Goal: Task Accomplishment & Management: Manage account settings

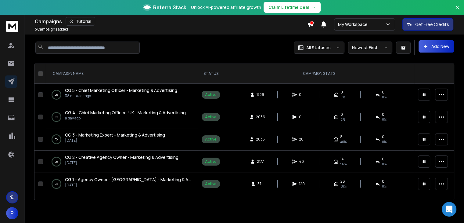
click at [83, 94] on p "38 minutes ago" at bounding box center [121, 95] width 112 height 5
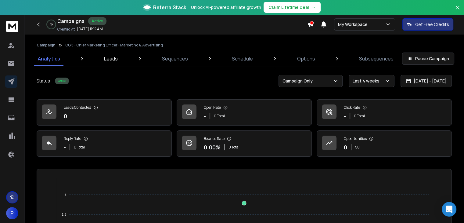
click at [109, 66] on link "Leads" at bounding box center [110, 58] width 21 height 15
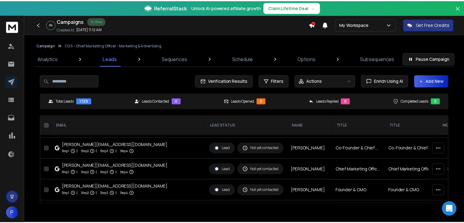
scroll to position [854, 0]
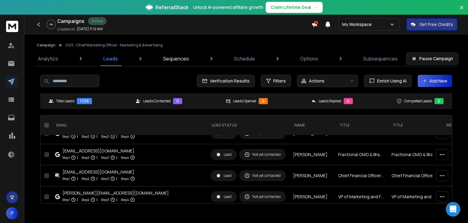
click at [187, 59] on p "Sequences" at bounding box center [176, 58] width 26 height 7
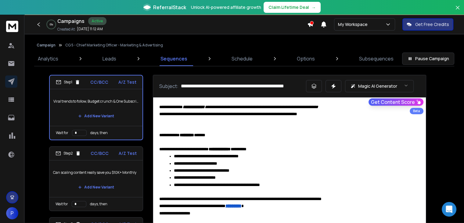
click at [85, 174] on p "Can scaling content really save you $10K+ Monthly" at bounding box center [96, 172] width 86 height 17
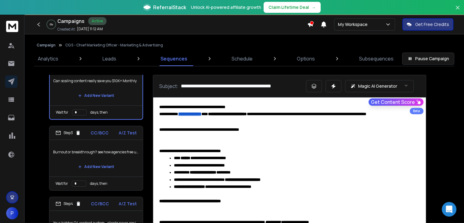
scroll to position [91, 0]
click at [85, 172] on div "Burnout or breakthrough? see how agencies free up 40+ hours a week Add New Vari…" at bounding box center [95, 157] width 93 height 37
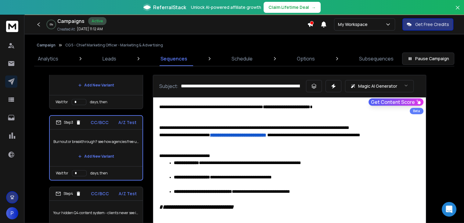
scroll to position [107, 0]
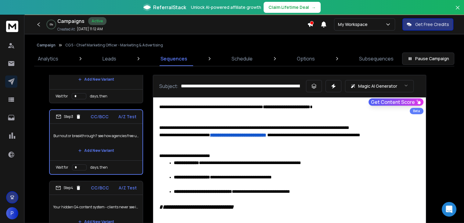
click at [71, 200] on p "Your hidden Q4 content system - clients never see it, but love the results" at bounding box center [96, 206] width 86 height 17
type input "**********"
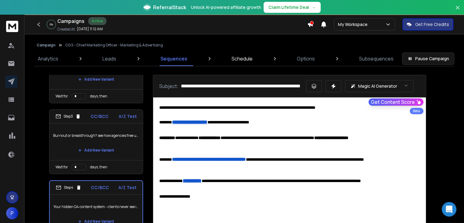
click at [238, 59] on p "Schedule" at bounding box center [241, 58] width 21 height 7
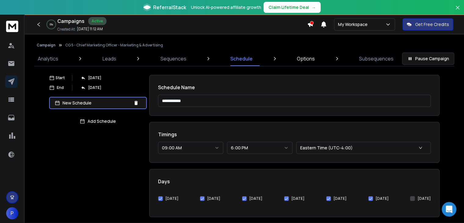
click at [308, 61] on p "Options" at bounding box center [306, 58] width 18 height 7
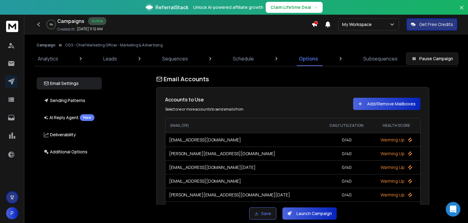
click at [364, 106] on button "Add/Remove Mailboxes" at bounding box center [386, 104] width 67 height 12
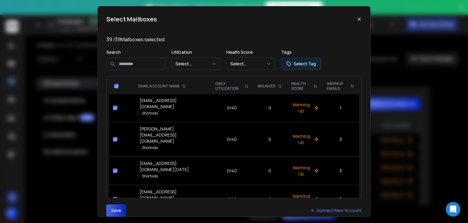
click at [305, 64] on button "Select Tag" at bounding box center [302, 64] width 40 height 12
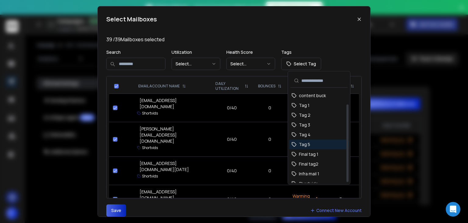
scroll to position [16, 0]
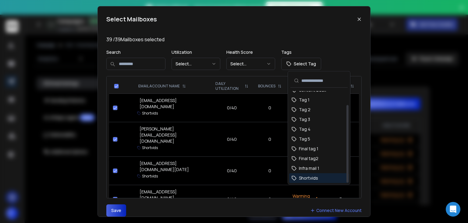
click at [307, 176] on span "Shortvids" at bounding box center [308, 178] width 19 height 6
click at [113, 209] on button "Save" at bounding box center [116, 210] width 20 height 12
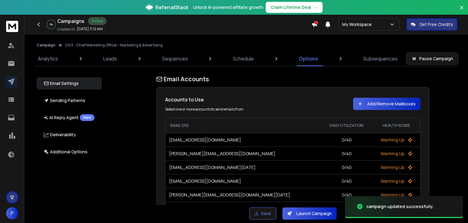
click at [306, 216] on button "Launch Campaign" at bounding box center [310, 213] width 54 height 12
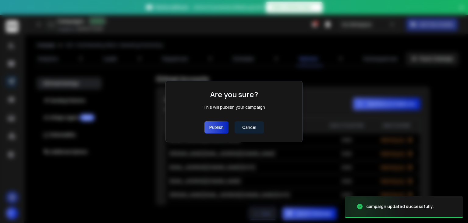
click at [214, 127] on button "Publish" at bounding box center [217, 127] width 24 height 12
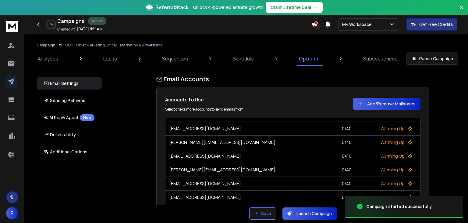
scroll to position [305, 0]
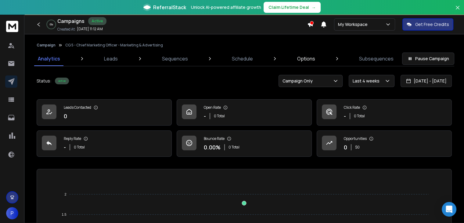
click at [303, 61] on p "Options" at bounding box center [306, 58] width 18 height 7
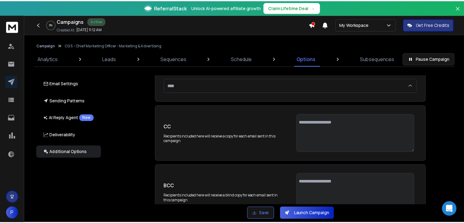
scroll to position [1224, 0]
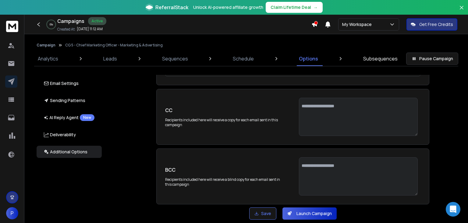
click at [386, 66] on link "Subsequences" at bounding box center [381, 58] width 42 height 15
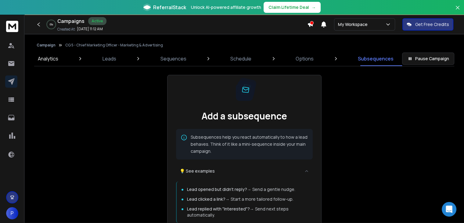
click at [44, 63] on link "Analytics" at bounding box center [48, 58] width 28 height 15
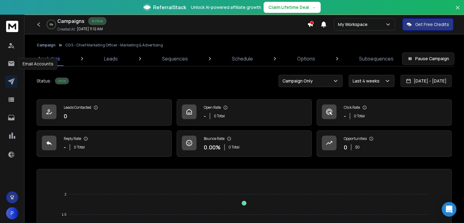
click at [9, 77] on link at bounding box center [11, 81] width 12 height 12
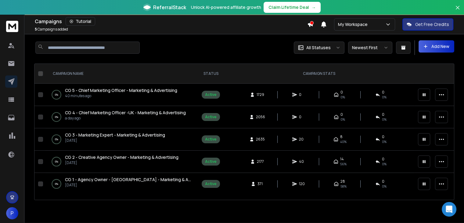
click at [106, 88] on span "CG 5 - Chief Marketing Officer - Marketing & Advertising" at bounding box center [121, 90] width 112 height 6
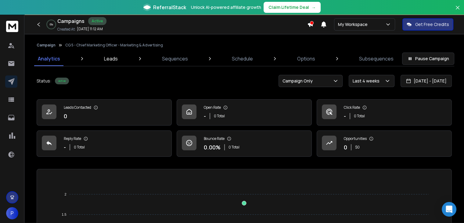
click at [114, 64] on link "Leads" at bounding box center [110, 58] width 21 height 15
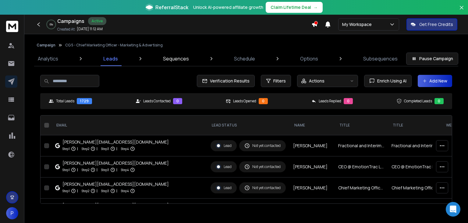
click at [184, 56] on p "Sequences" at bounding box center [176, 58] width 26 height 7
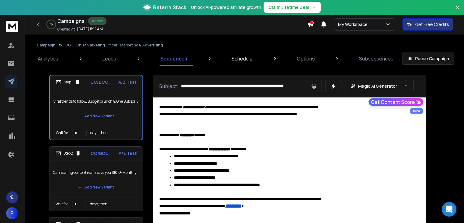
click at [240, 60] on p "Schedule" at bounding box center [241, 58] width 21 height 7
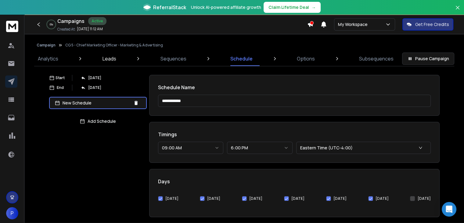
click at [107, 58] on p "Leads" at bounding box center [109, 58] width 14 height 7
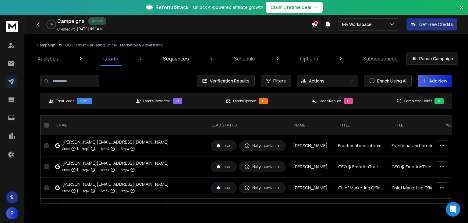
click at [171, 61] on p "Sequences" at bounding box center [176, 58] width 26 height 7
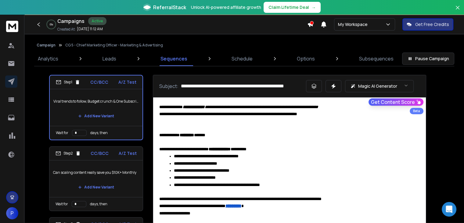
click at [228, 66] on div "**********" at bounding box center [244, 145] width 420 height 211
click at [232, 61] on p "Schedule" at bounding box center [241, 58] width 21 height 7
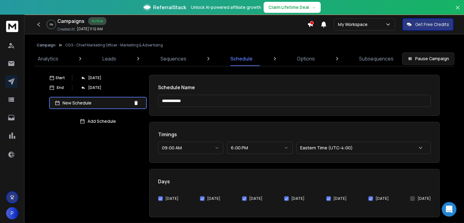
click at [101, 80] on p "[DATE]" at bounding box center [94, 77] width 13 height 5
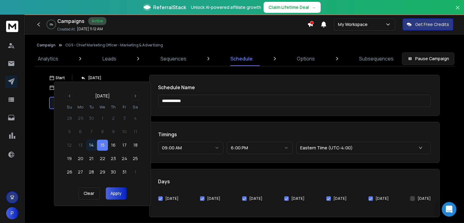
click at [91, 145] on button "14" at bounding box center [91, 144] width 11 height 11
click at [111, 191] on button "Apply" at bounding box center [116, 193] width 21 height 12
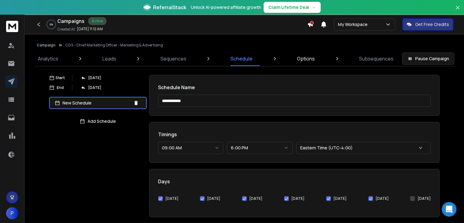
click at [308, 55] on p "Options" at bounding box center [306, 58] width 18 height 7
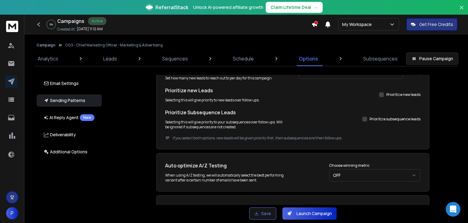
scroll to position [427, 0]
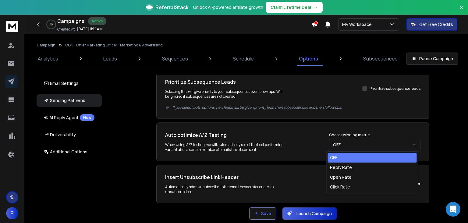
click at [346, 146] on button "OFF" at bounding box center [374, 144] width 91 height 12
click at [307, 161] on div "**********" at bounding box center [292, 47] width 273 height 405
click at [342, 145] on button "OFF" at bounding box center [374, 144] width 91 height 12
click at [280, 154] on div "**********" at bounding box center [292, 141] width 273 height 38
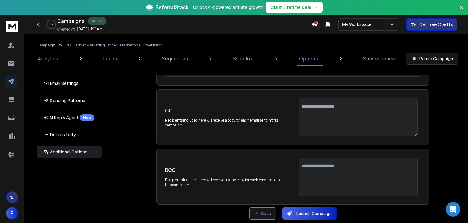
scroll to position [1224, 0]
click at [303, 210] on button "Launch Campaign" at bounding box center [310, 213] width 54 height 12
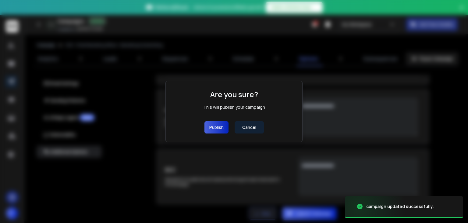
click at [220, 130] on button "Publish" at bounding box center [217, 127] width 24 height 12
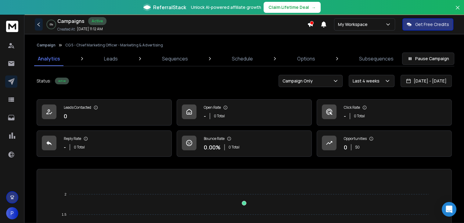
click at [38, 21] on button at bounding box center [39, 24] width 8 height 12
